Goal: Task Accomplishment & Management: Use online tool/utility

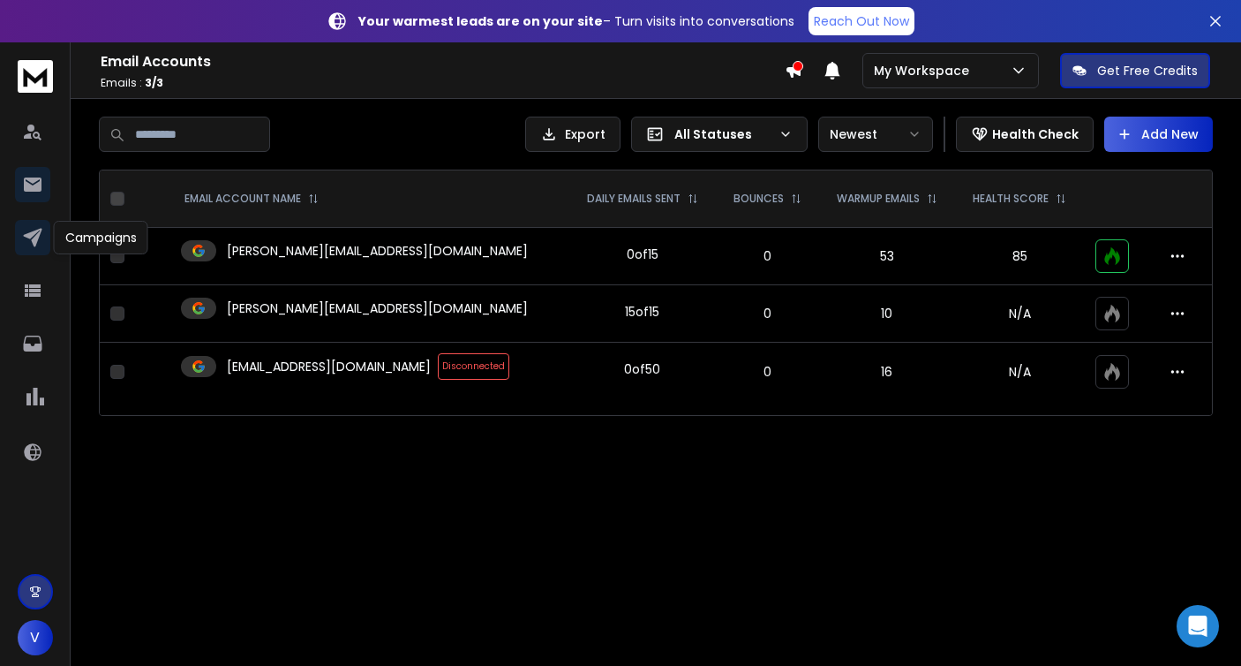
click at [38, 238] on icon at bounding box center [32, 237] width 21 height 21
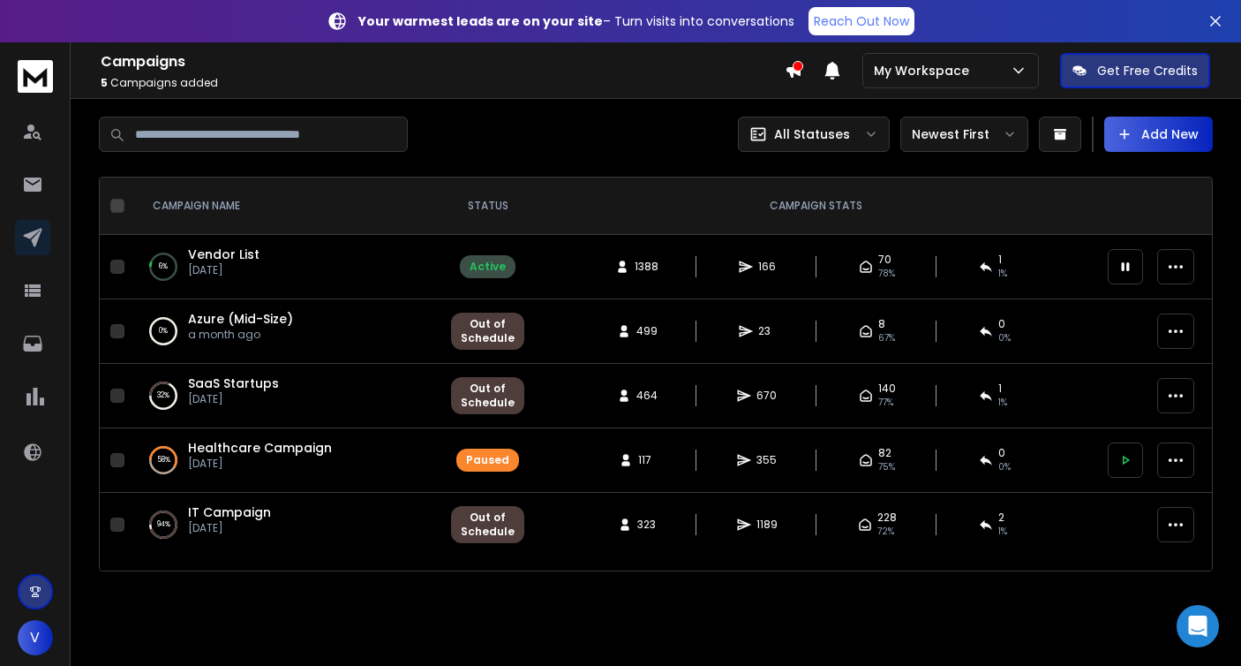
click at [597, 274] on div "1388 166 70 78 % 1 1 %" at bounding box center [816, 267] width 441 height 28
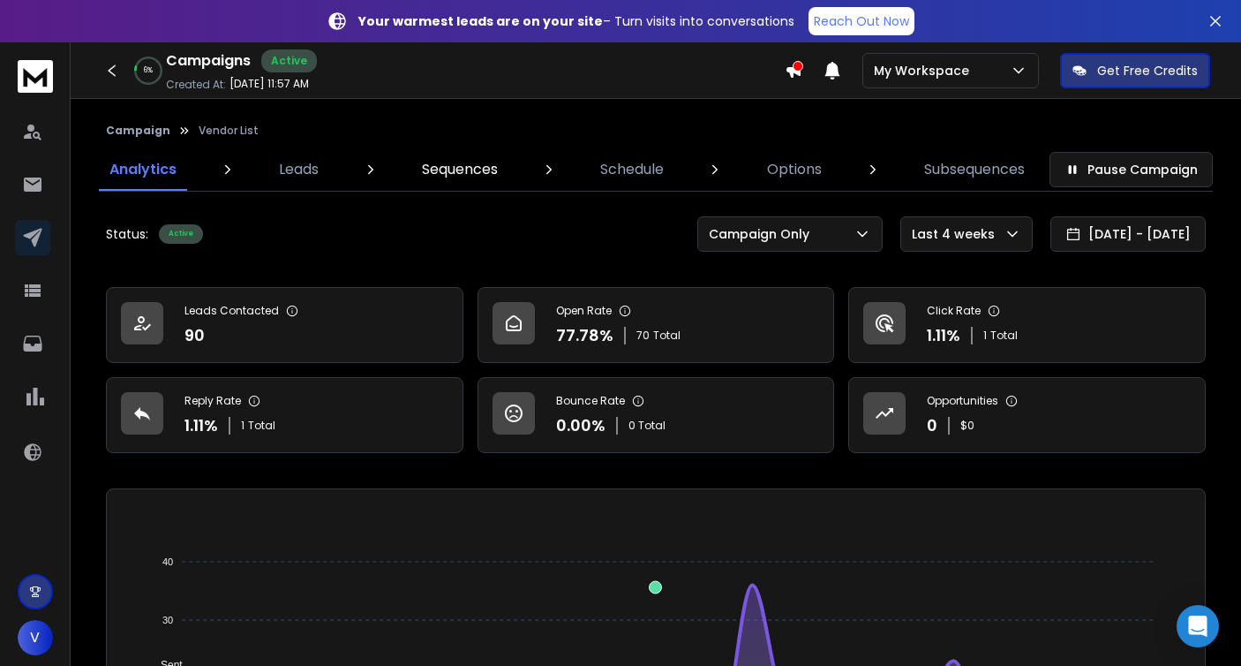
click at [422, 167] on p "Sequences" at bounding box center [460, 169] width 76 height 21
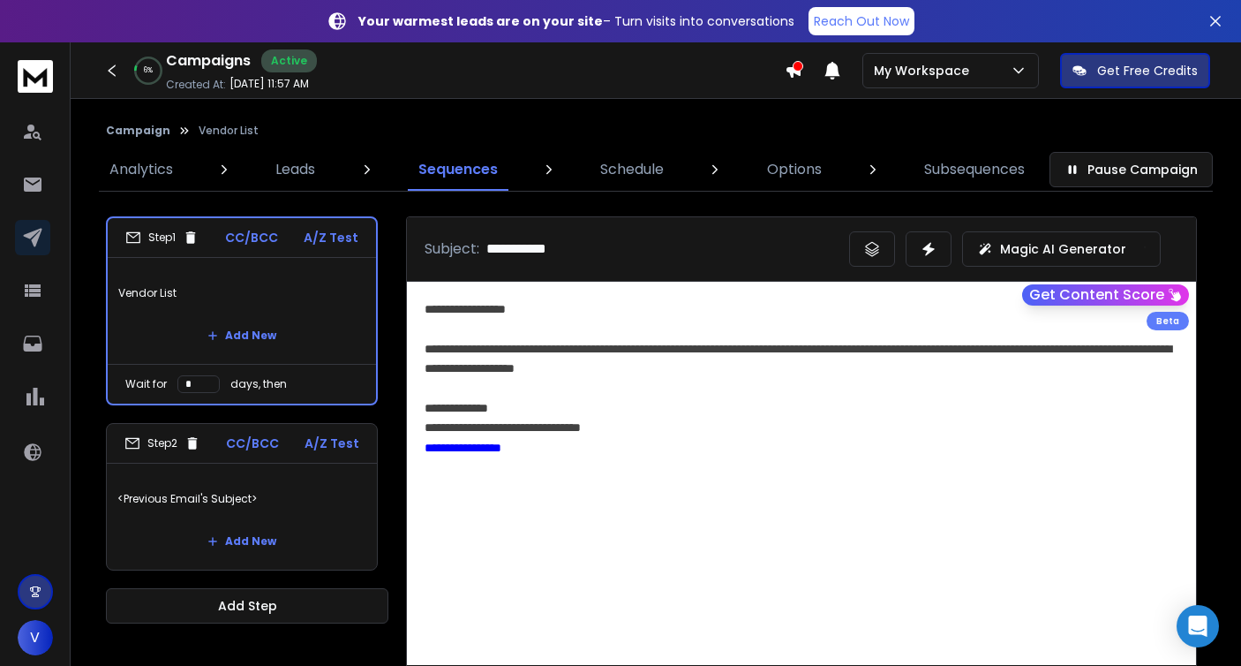
click at [312, 509] on p "<Previous Email's Subject>" at bounding box center [241, 498] width 249 height 49
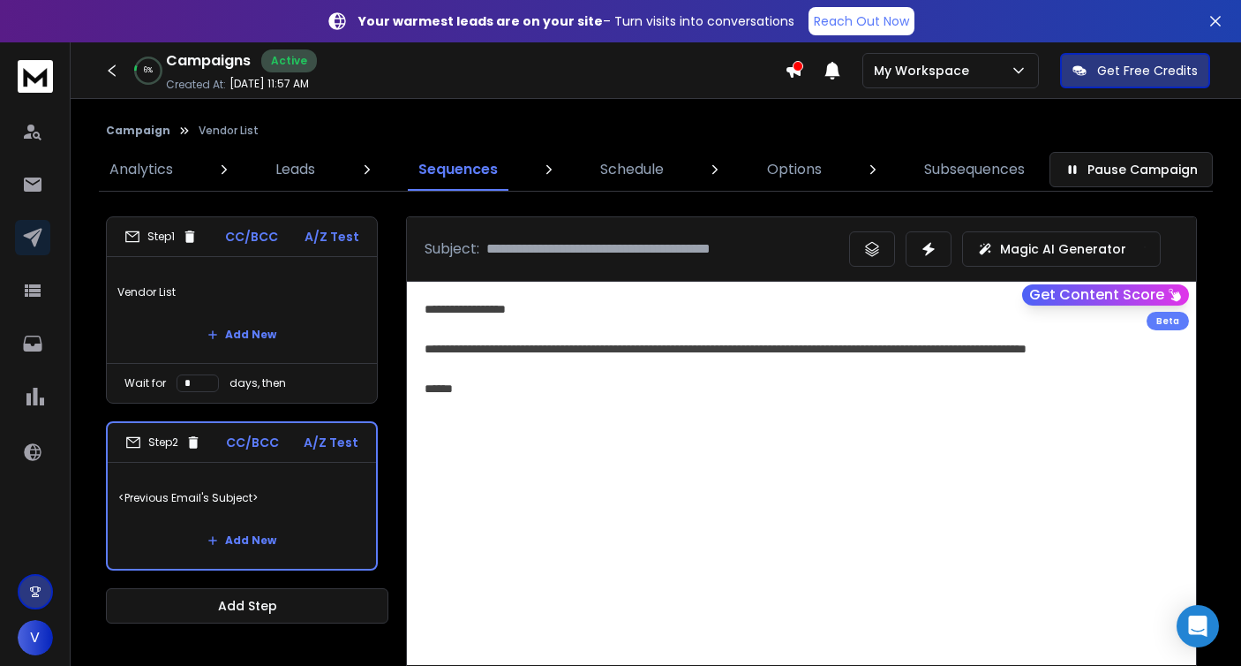
click at [351, 317] on div "Add New" at bounding box center [241, 334] width 249 height 35
type input "**********"
